Goal: Task Accomplishment & Management: Manage account settings

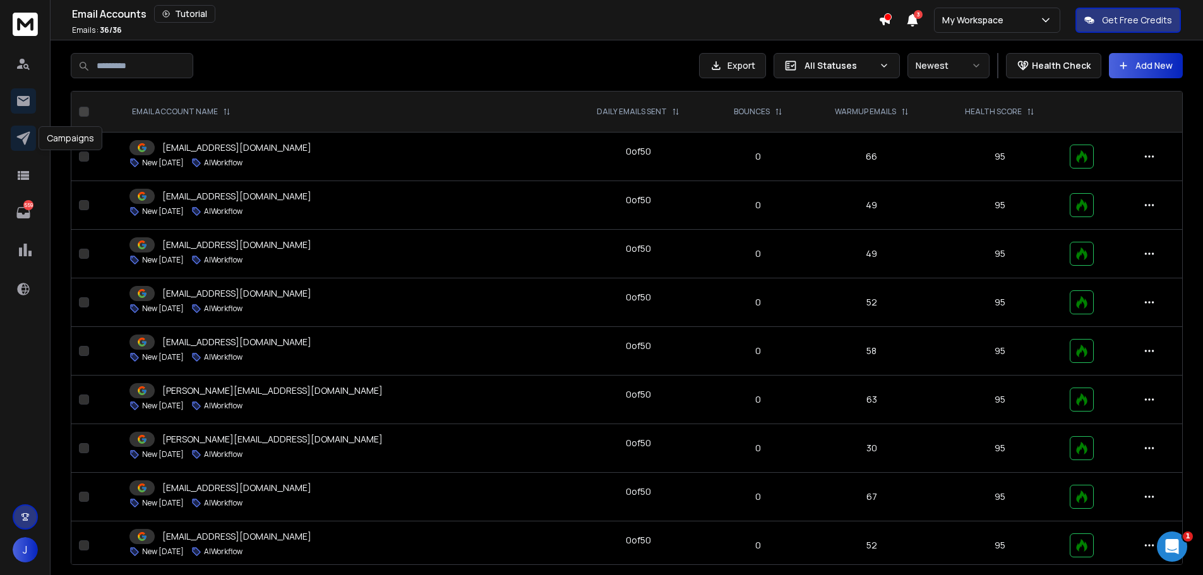
click at [24, 138] on icon at bounding box center [22, 138] width 13 height 13
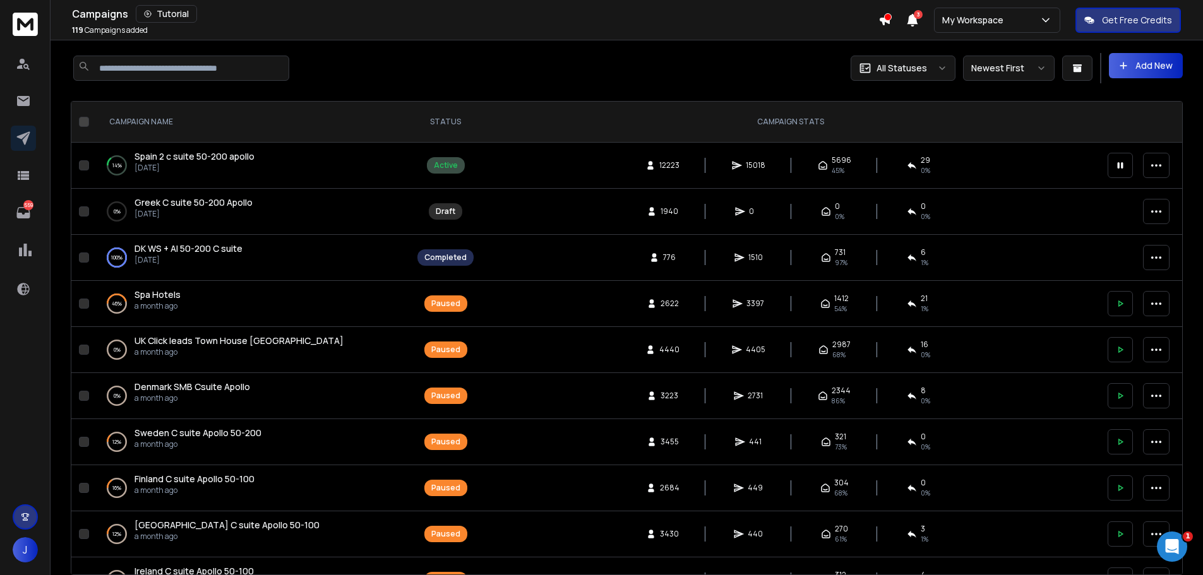
click at [230, 157] on span "Spain 2 c suite 50-200 apollo" at bounding box center [194, 156] width 120 height 12
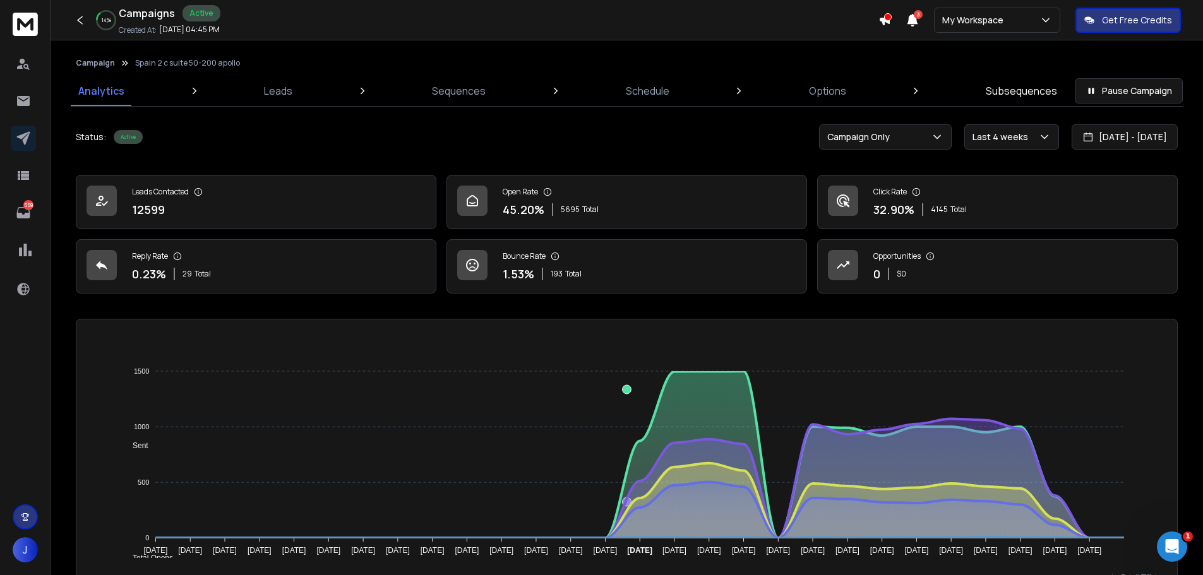
click at [1020, 89] on p "Subsequences" at bounding box center [1021, 90] width 71 height 15
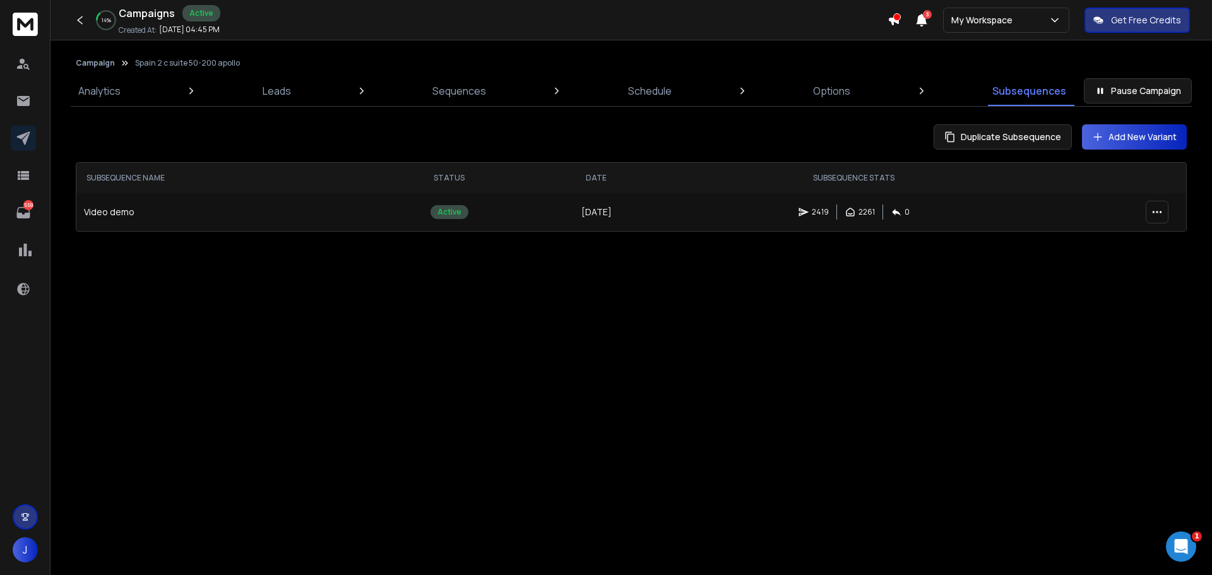
click at [114, 213] on td "Video demo" at bounding box center [223, 212] width 294 height 38
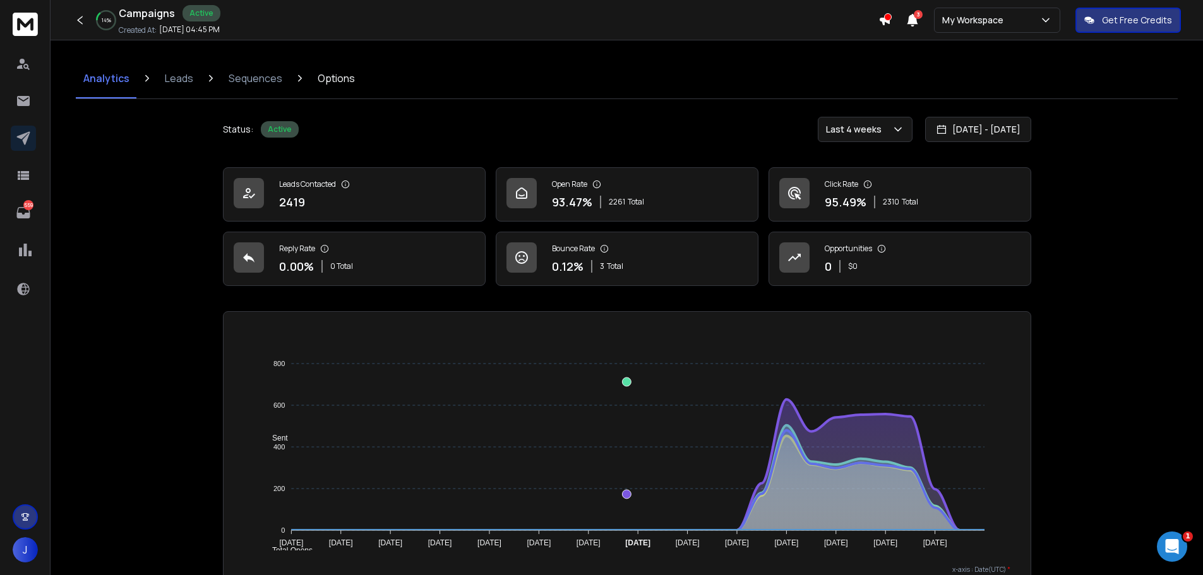
click at [320, 76] on p "Options" at bounding box center [336, 78] width 37 height 15
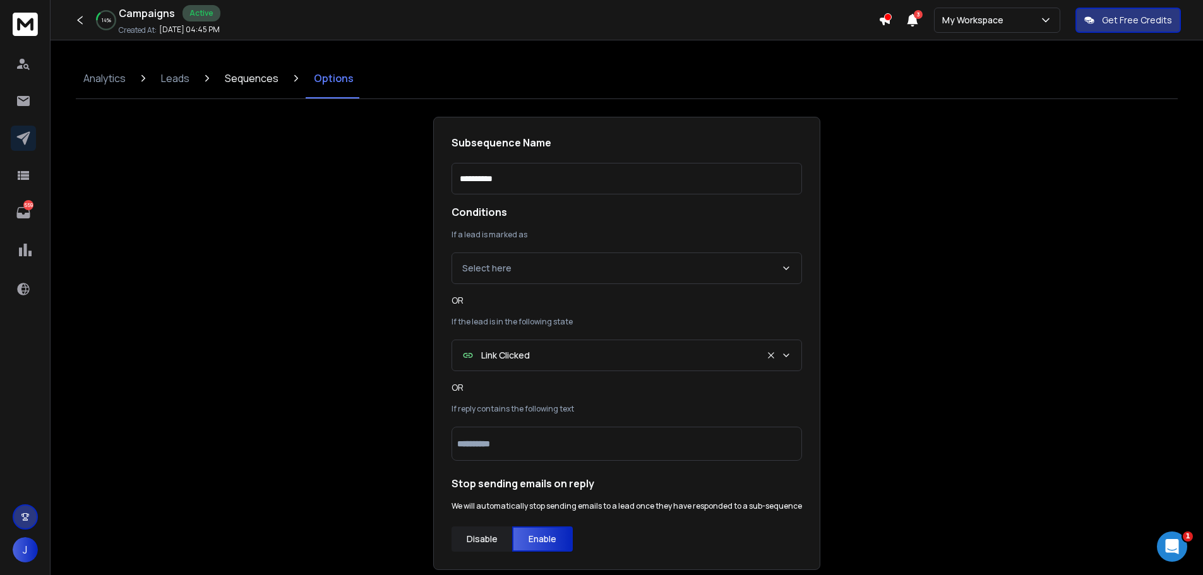
click at [252, 77] on p "Sequences" at bounding box center [252, 78] width 54 height 15
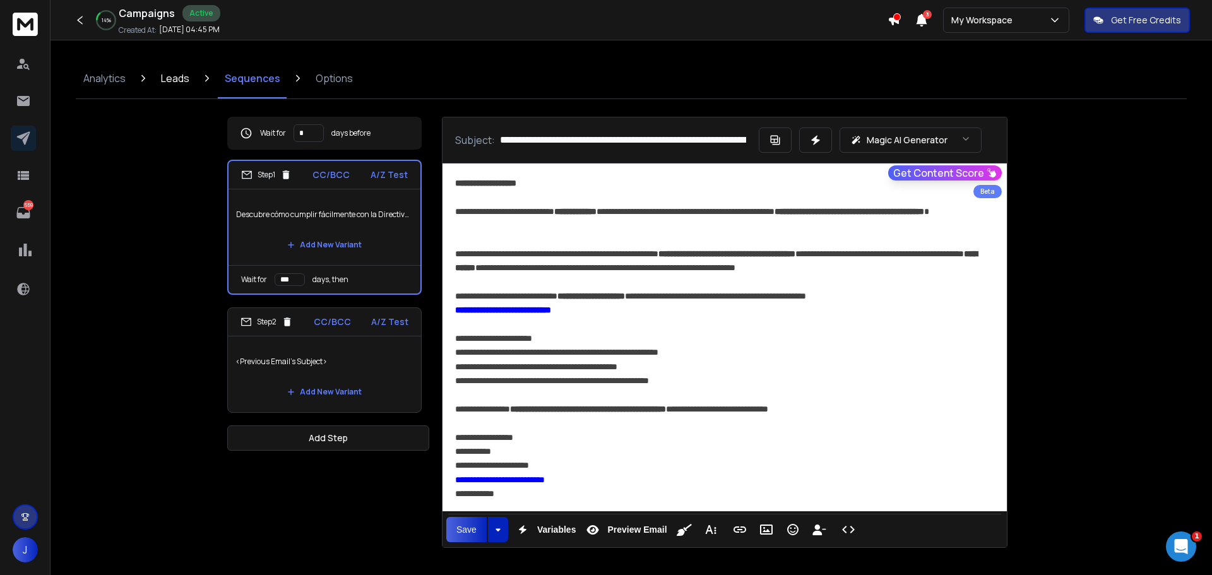
click at [184, 79] on p "Leads" at bounding box center [175, 78] width 28 height 15
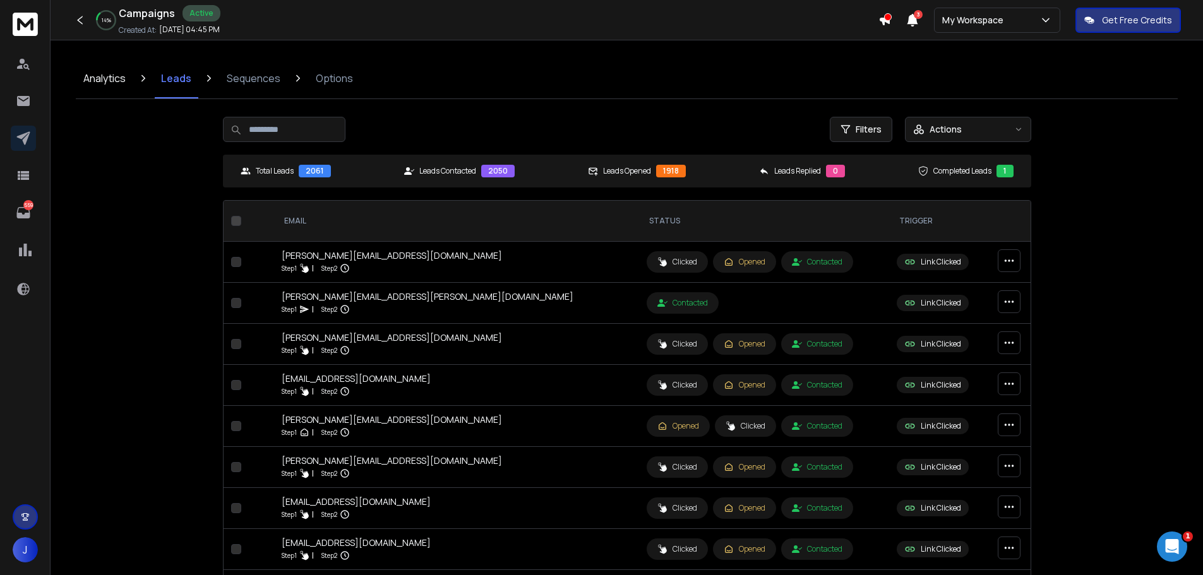
click at [111, 83] on p "Analytics" at bounding box center [104, 78] width 42 height 15
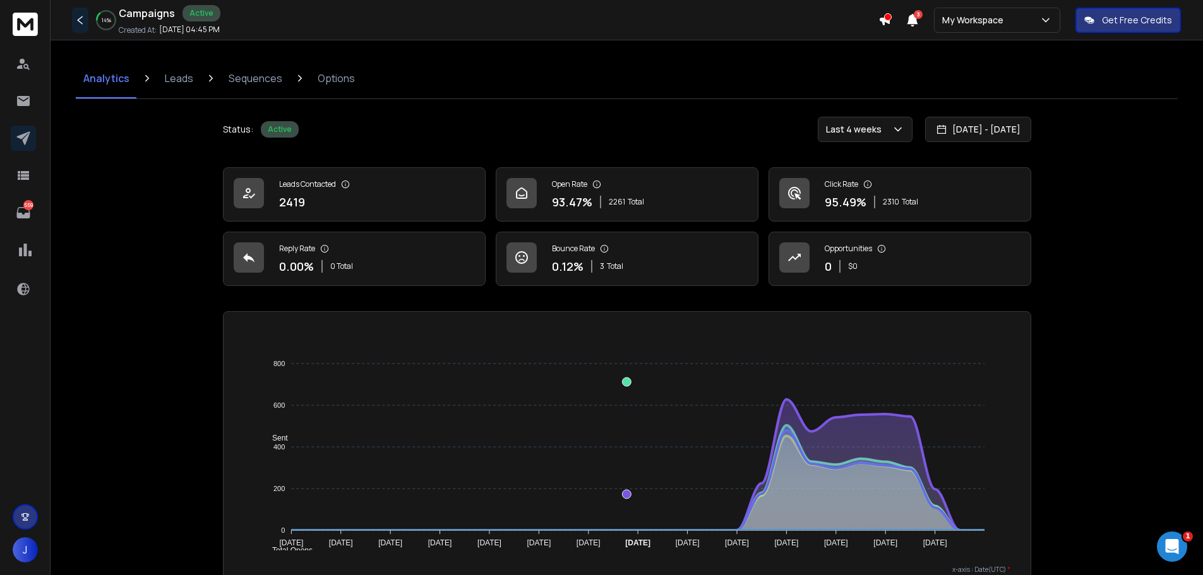
click at [78, 23] on icon at bounding box center [80, 20] width 11 height 11
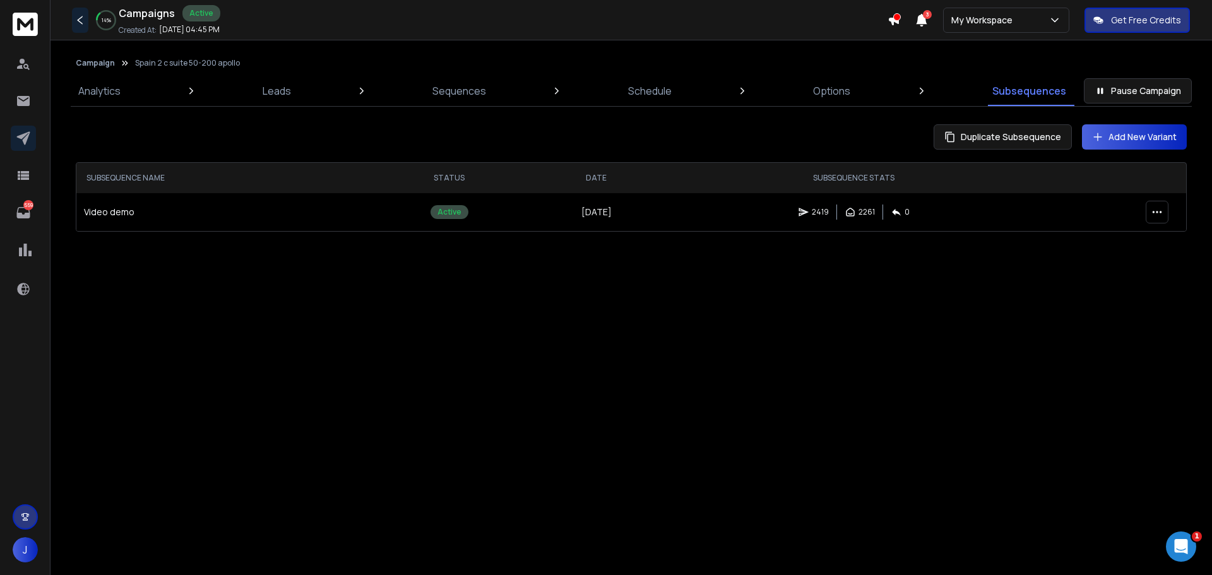
click at [78, 25] on icon at bounding box center [80, 20] width 11 height 11
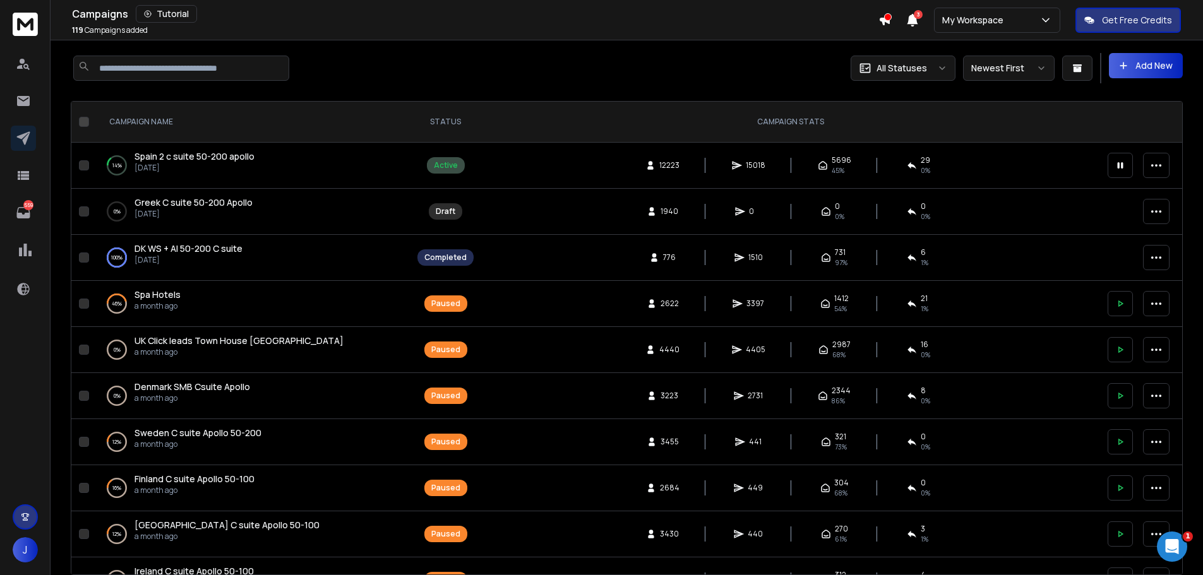
click at [217, 153] on span "Spain 2 c suite 50-200 apollo" at bounding box center [194, 156] width 120 height 12
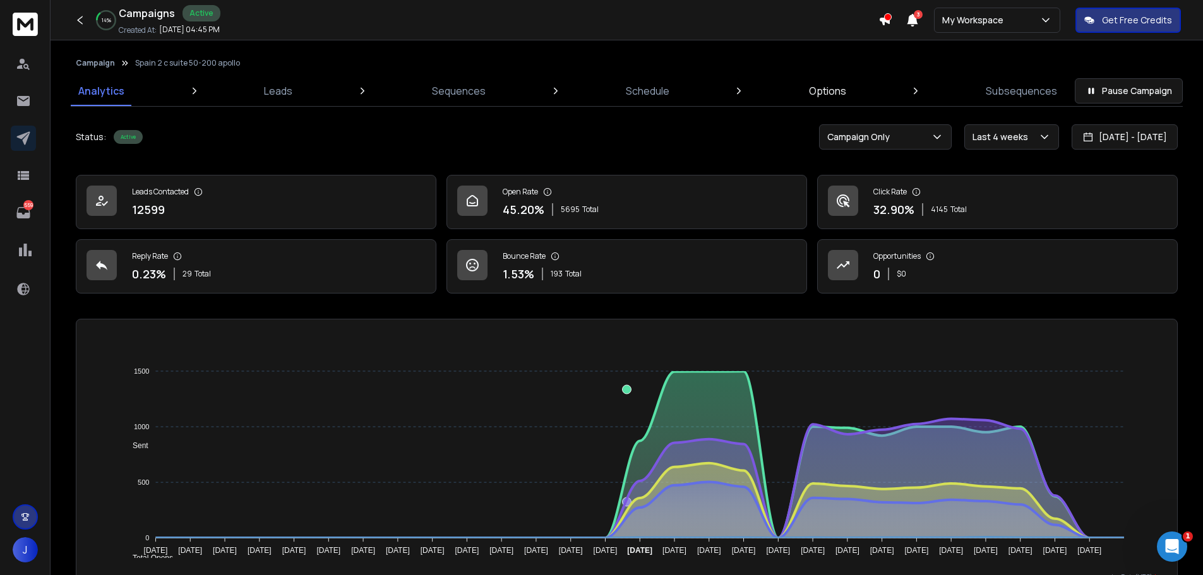
click at [826, 93] on p "Options" at bounding box center [827, 90] width 37 height 15
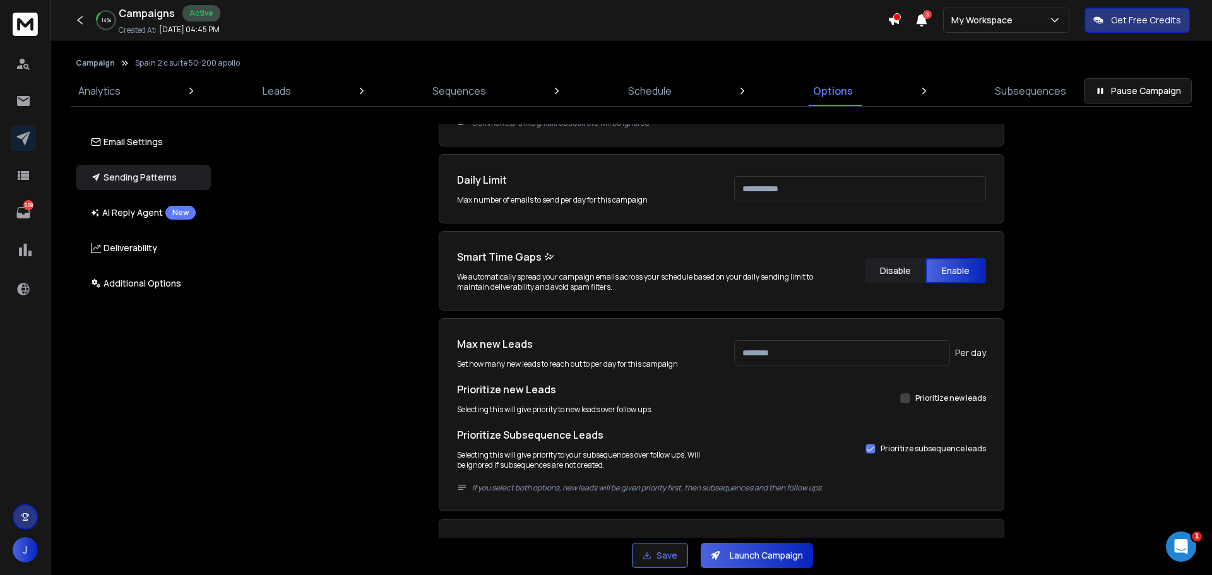
scroll to position [631, 0]
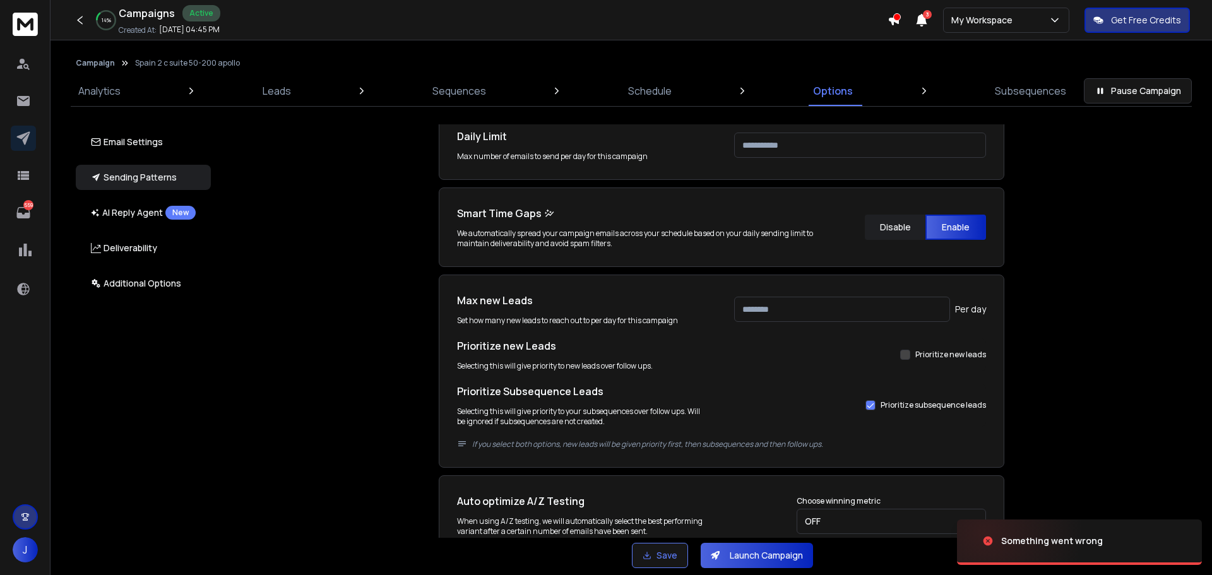
drag, startPoint x: 755, startPoint y: 312, endPoint x: 720, endPoint y: 311, distance: 35.4
click at [720, 311] on div "Max new Leads Set how many new leads to reach out to per day for this campaign …" at bounding box center [721, 309] width 529 height 33
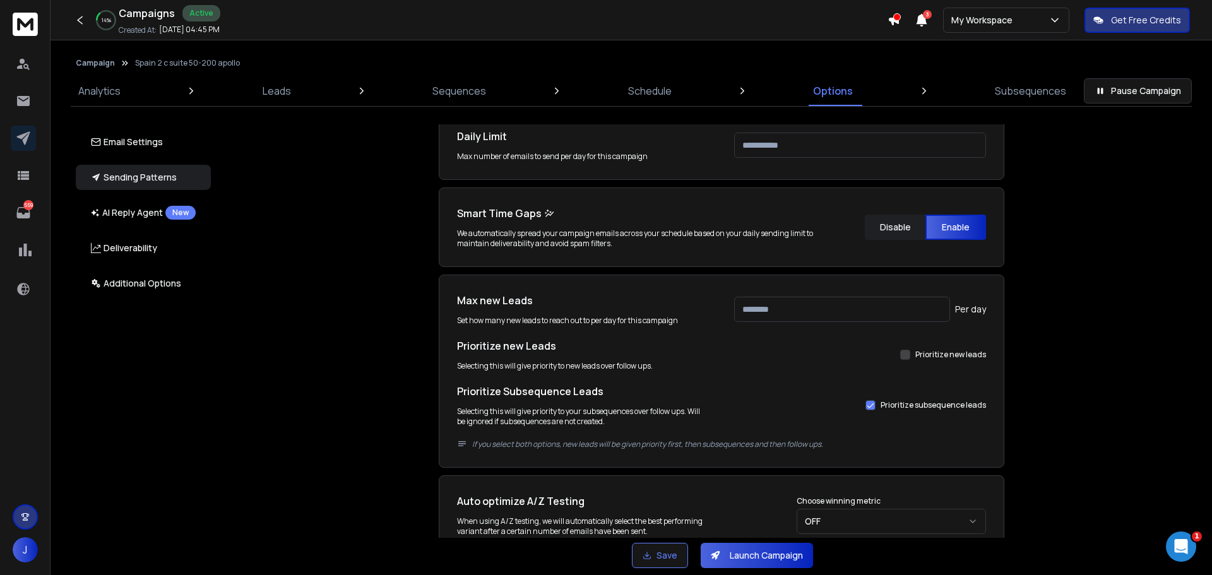
click at [781, 359] on div "Prioritize new leads" at bounding box center [860, 354] width 252 height 25
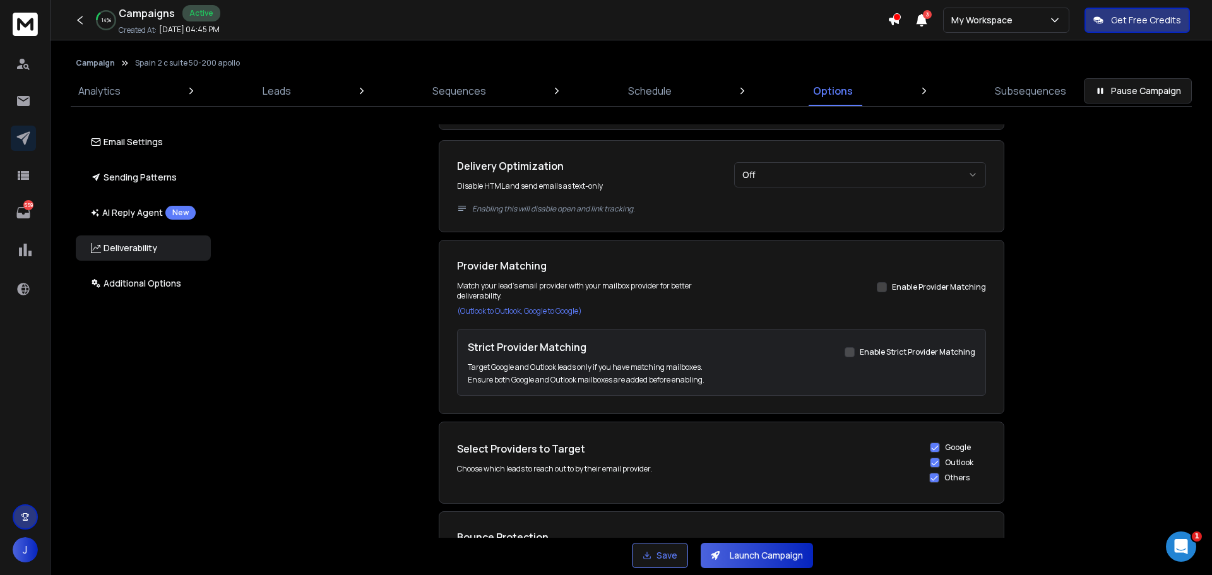
scroll to position [1705, 0]
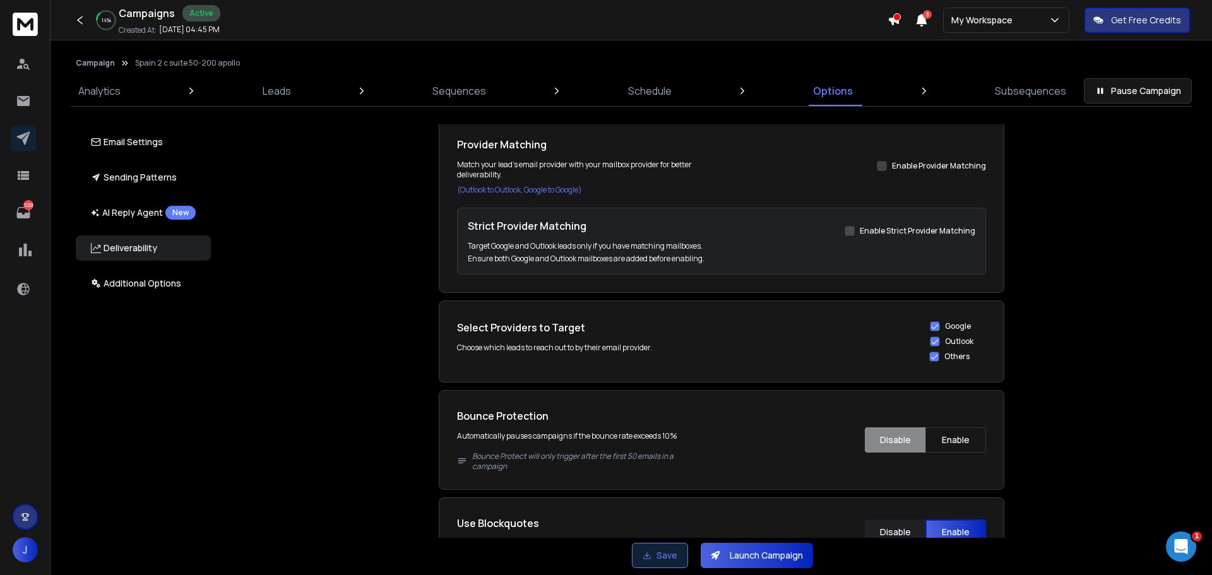
click at [656, 564] on button "Save" at bounding box center [660, 555] width 56 height 25
click at [659, 557] on button "Save" at bounding box center [660, 555] width 56 height 25
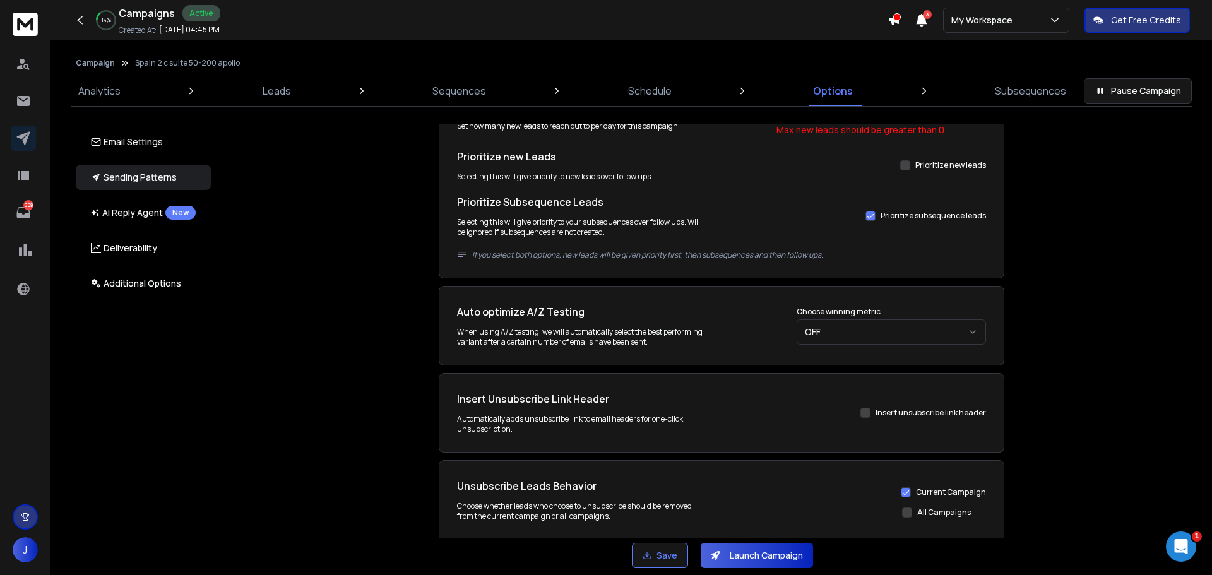
scroll to position [705, 0]
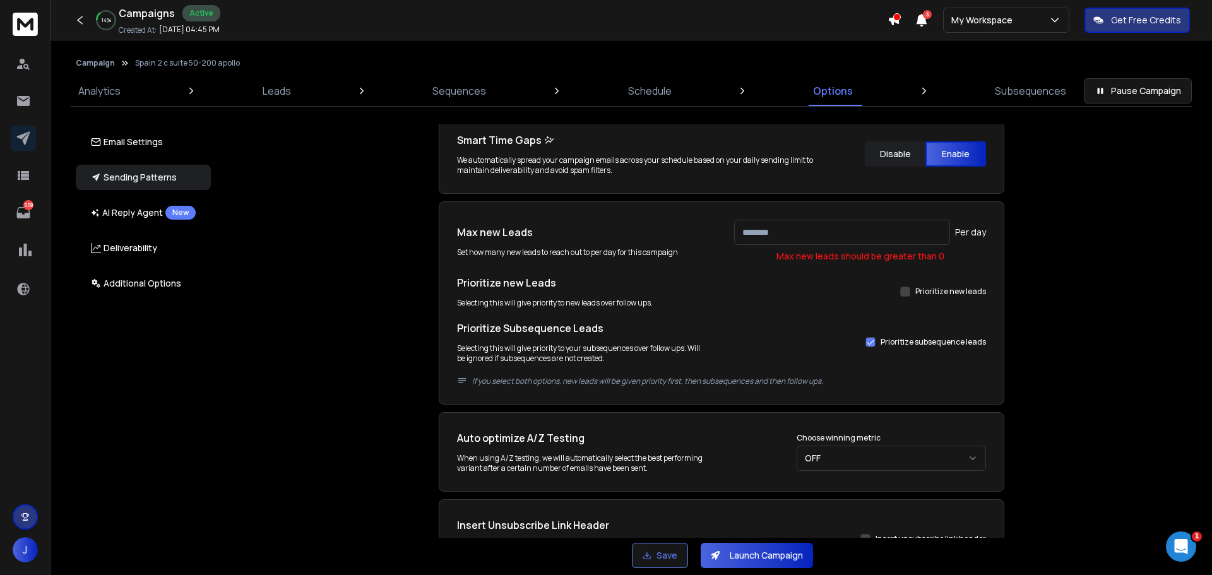
drag, startPoint x: 741, startPoint y: 234, endPoint x: 731, endPoint y: 237, distance: 11.2
click at [734, 237] on input "*" at bounding box center [842, 232] width 216 height 25
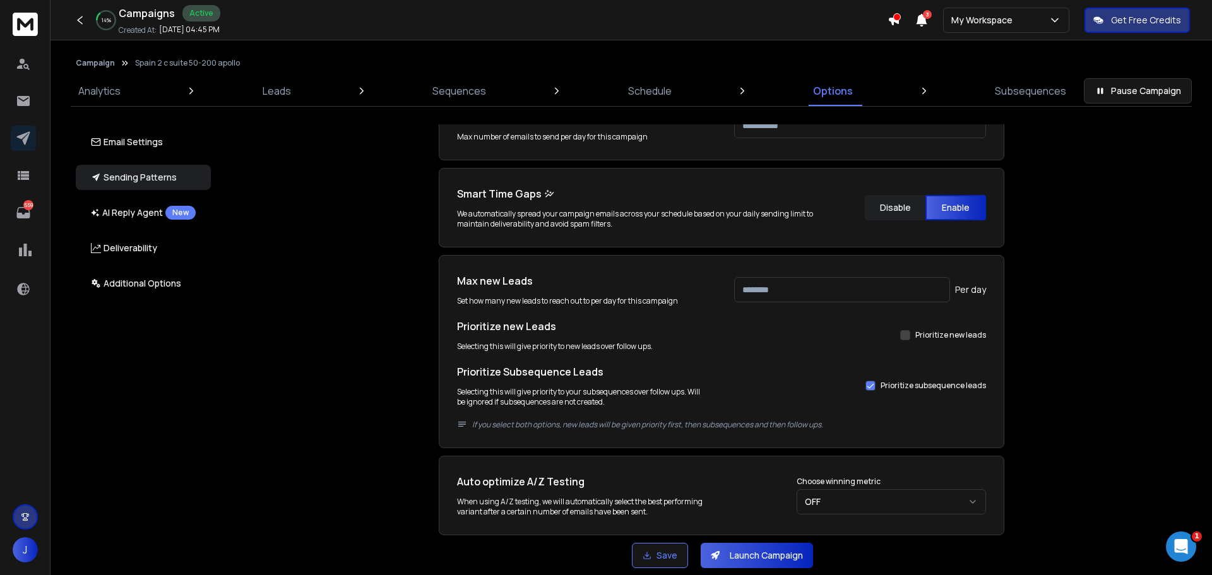
scroll to position [578, 0]
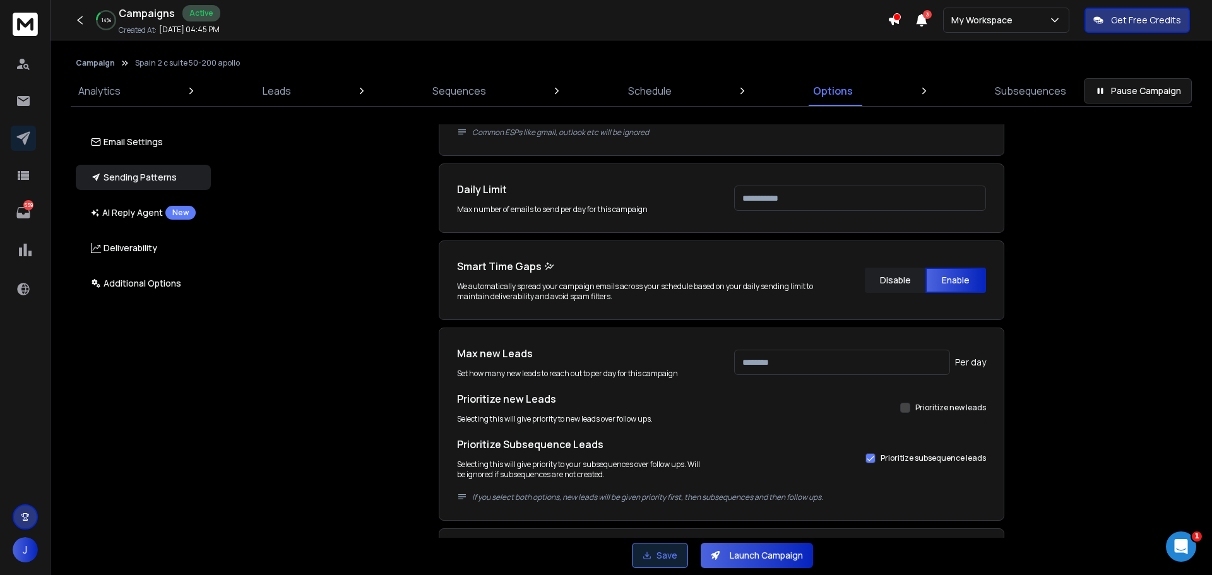
type input "***"
click at [657, 554] on button "Save" at bounding box center [660, 555] width 56 height 25
click at [280, 90] on p "Leads" at bounding box center [277, 90] width 28 height 15
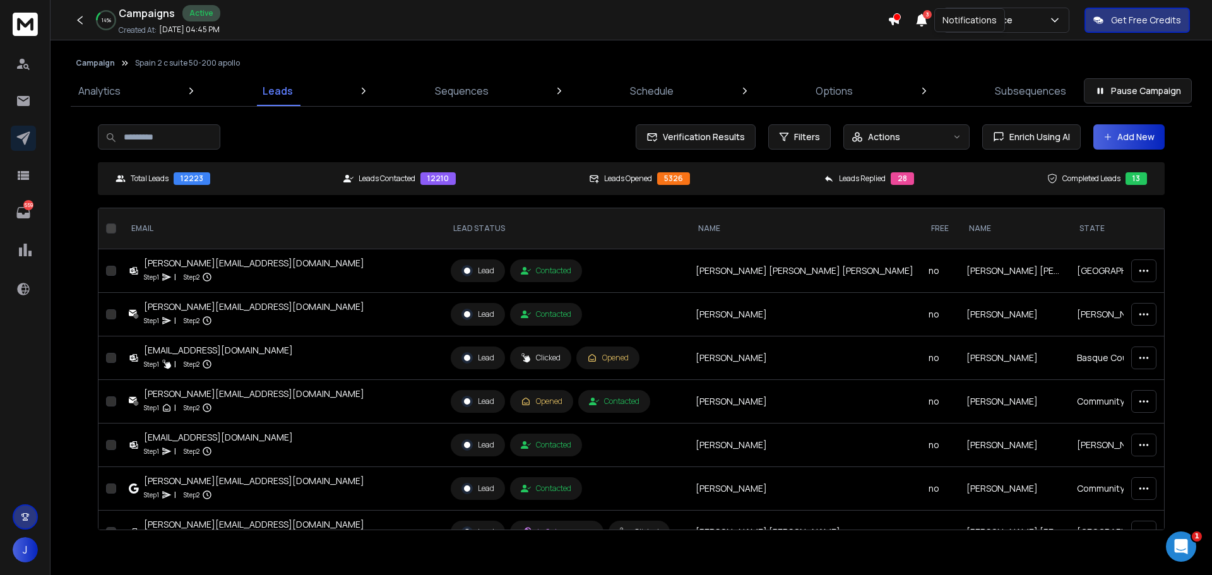
click at [922, 21] on icon at bounding box center [921, 19] width 11 height 13
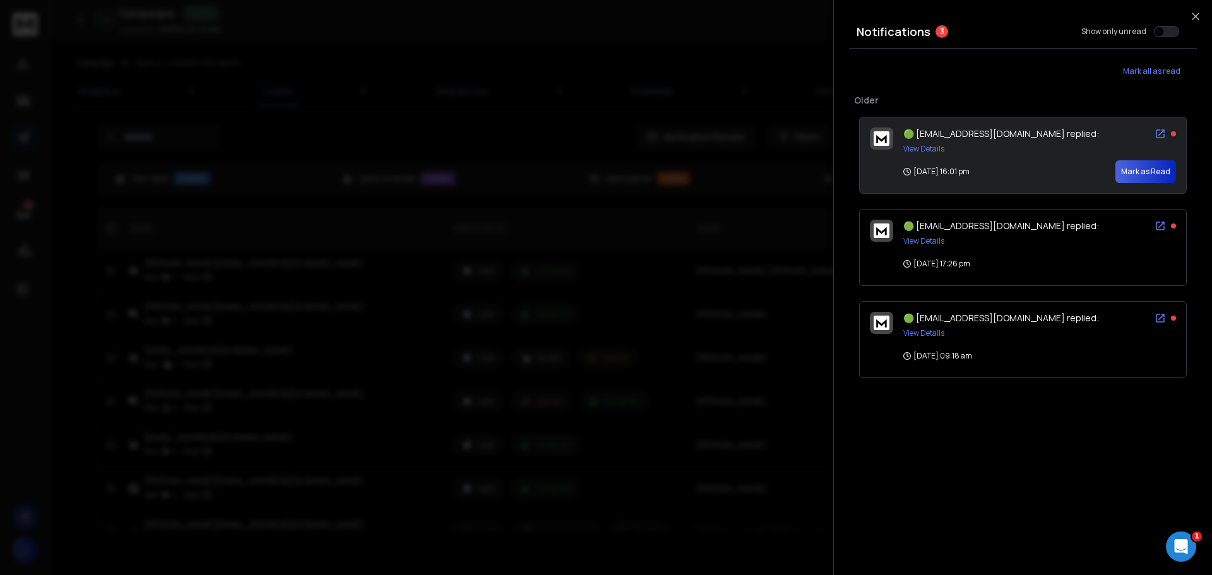
click at [966, 131] on span "🟢 [EMAIL_ADDRESS][DOMAIN_NAME] replied:" at bounding box center [1002, 134] width 196 height 12
